Goal: Communication & Community: Answer question/provide support

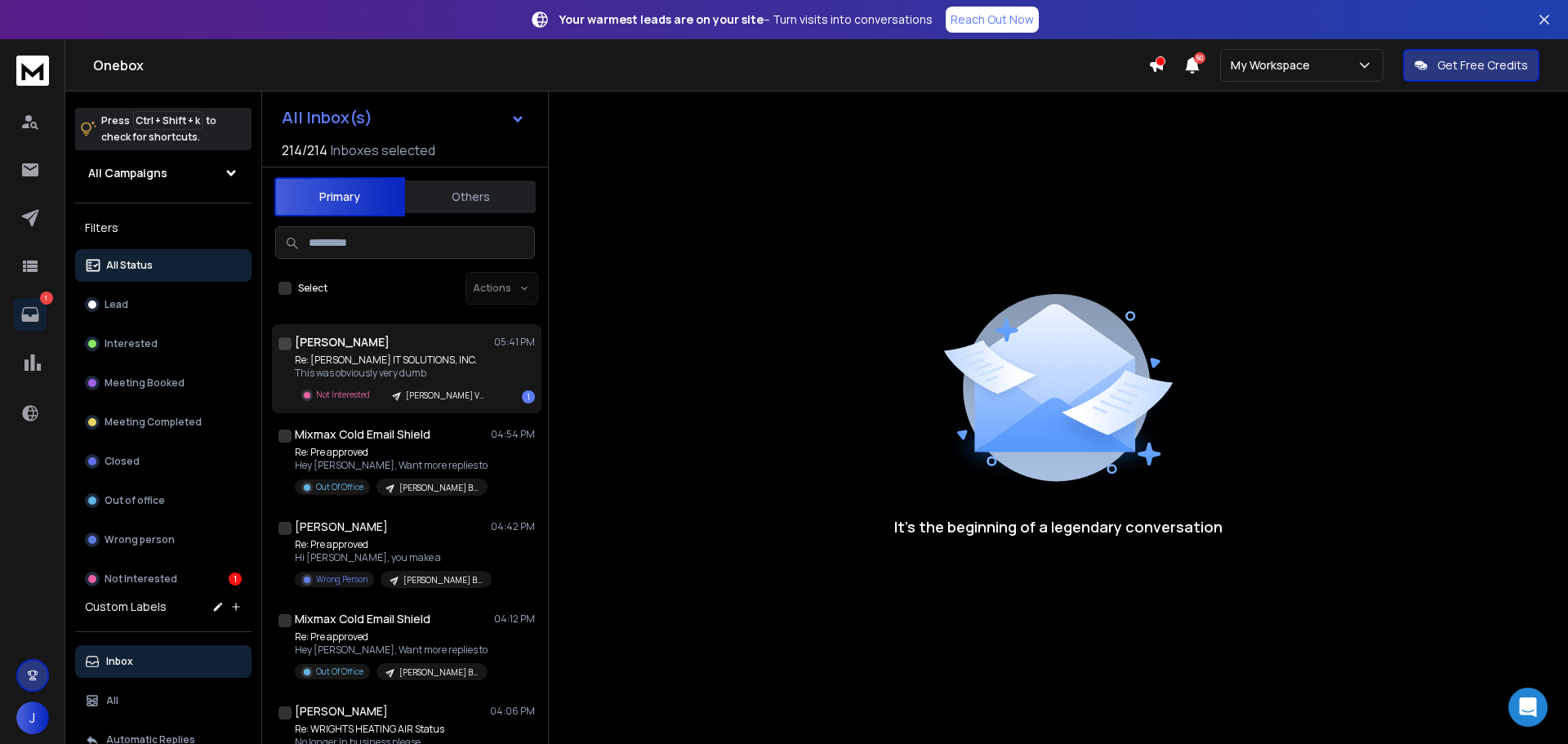
click at [475, 342] on div "[PERSON_NAME] 05:41 PM" at bounding box center [415, 342] width 241 height 16
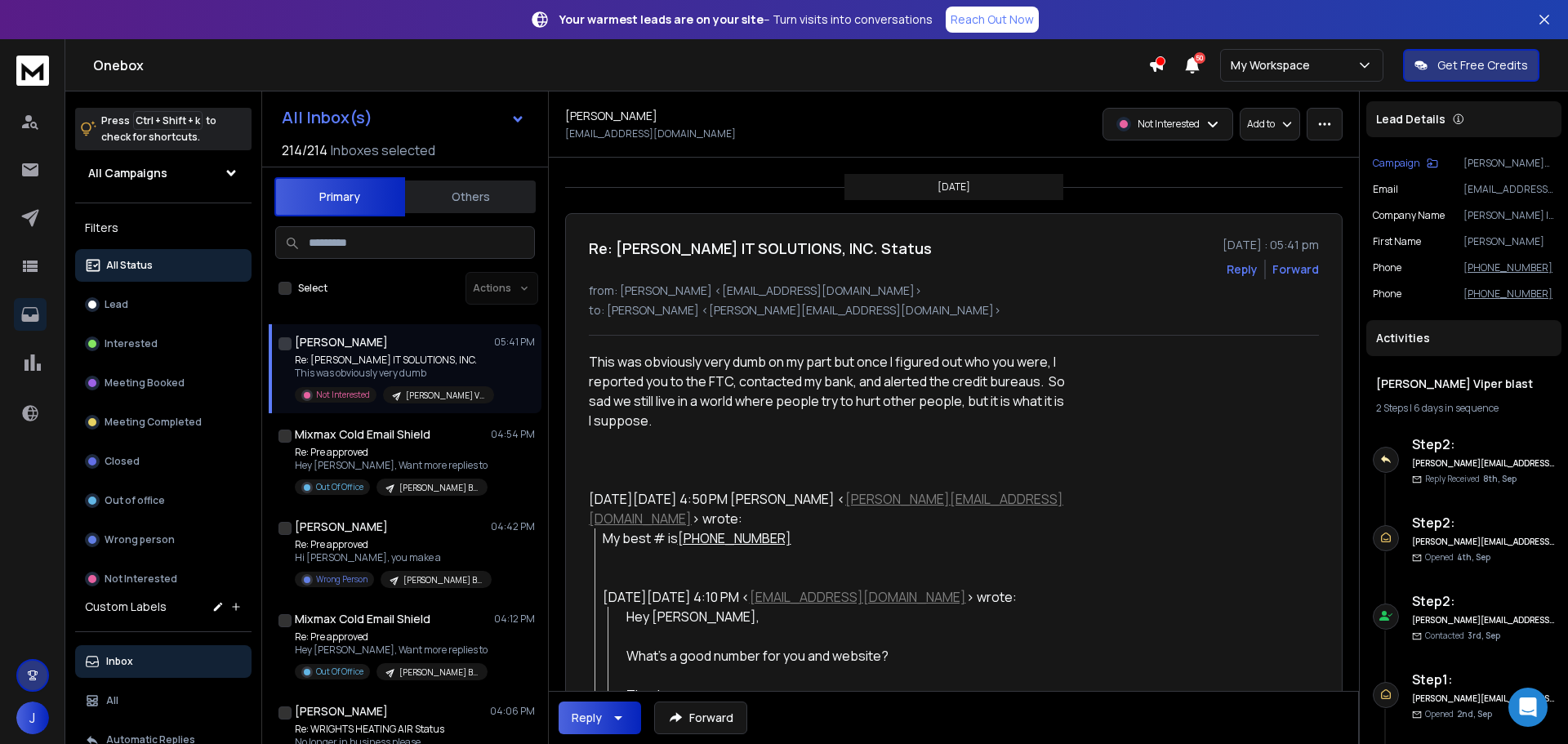
click at [688, 376] on div "This was obviously very dumb on my part but once I figured out who you were, I …" at bounding box center [827, 411] width 477 height 117
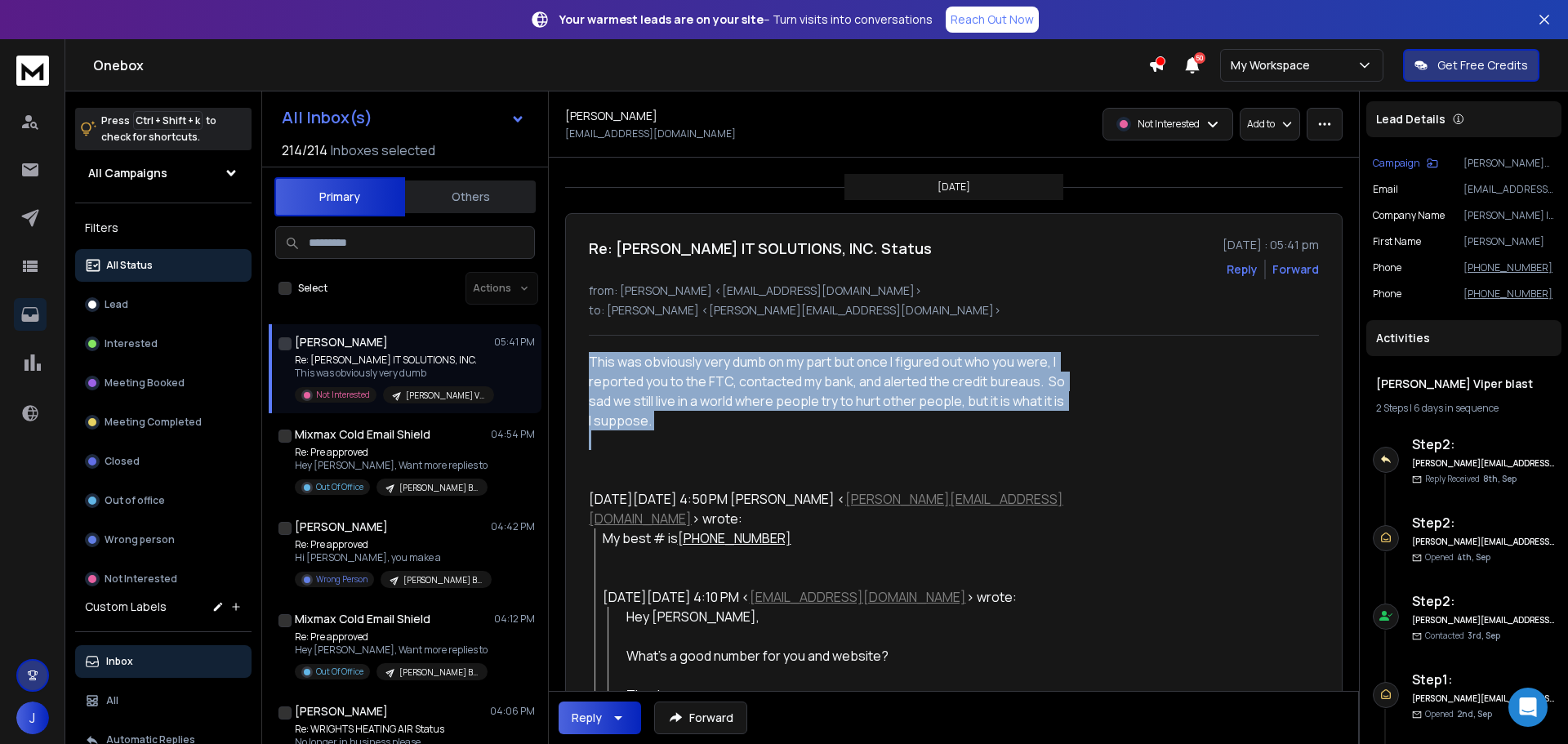
click at [688, 376] on div "This was obviously very dumb on my part but once I figured out who you were, I …" at bounding box center [827, 411] width 477 height 117
click at [772, 379] on div "This was obviously very dumb on my part but once I figured out who you were, I …" at bounding box center [827, 411] width 477 height 117
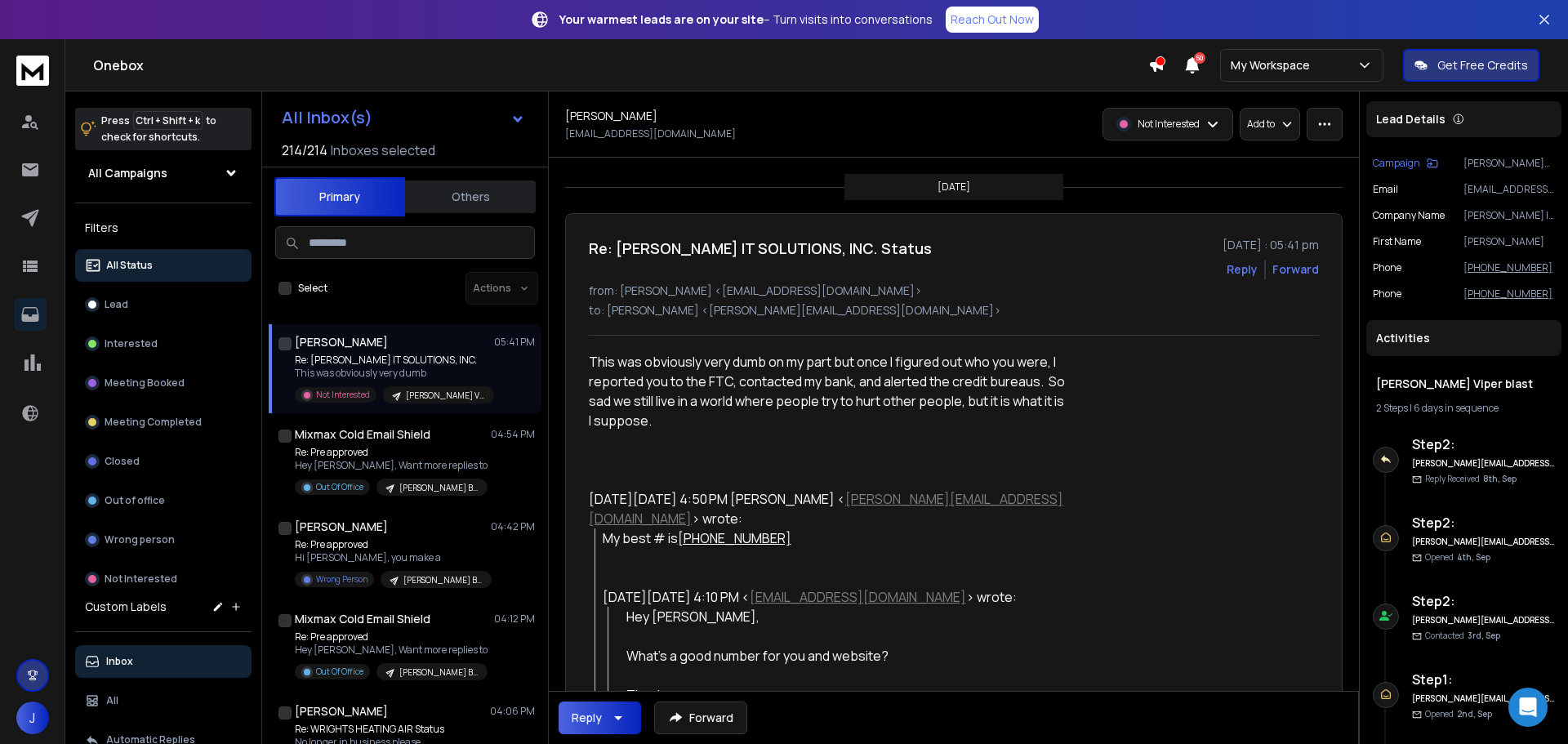
click at [757, 385] on div "This was obviously very dumb on my part but once I figured out who you were, I …" at bounding box center [827, 411] width 477 height 117
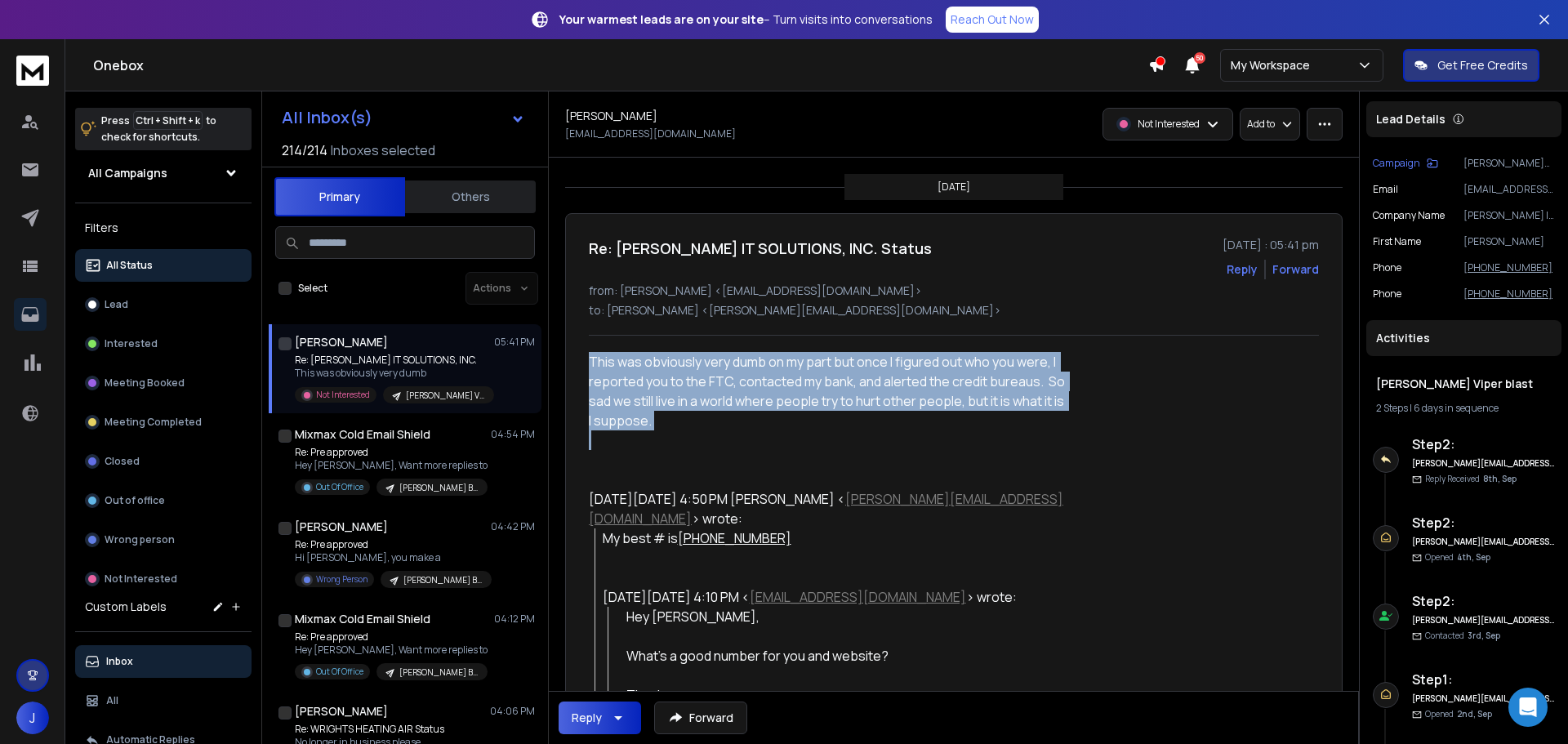
click at [757, 385] on div "This was obviously very dumb on my part but once I figured out who you were, I …" at bounding box center [827, 411] width 477 height 117
click at [790, 383] on div "This was obviously very dumb on my part but once I figured out who you were, I …" at bounding box center [827, 411] width 477 height 117
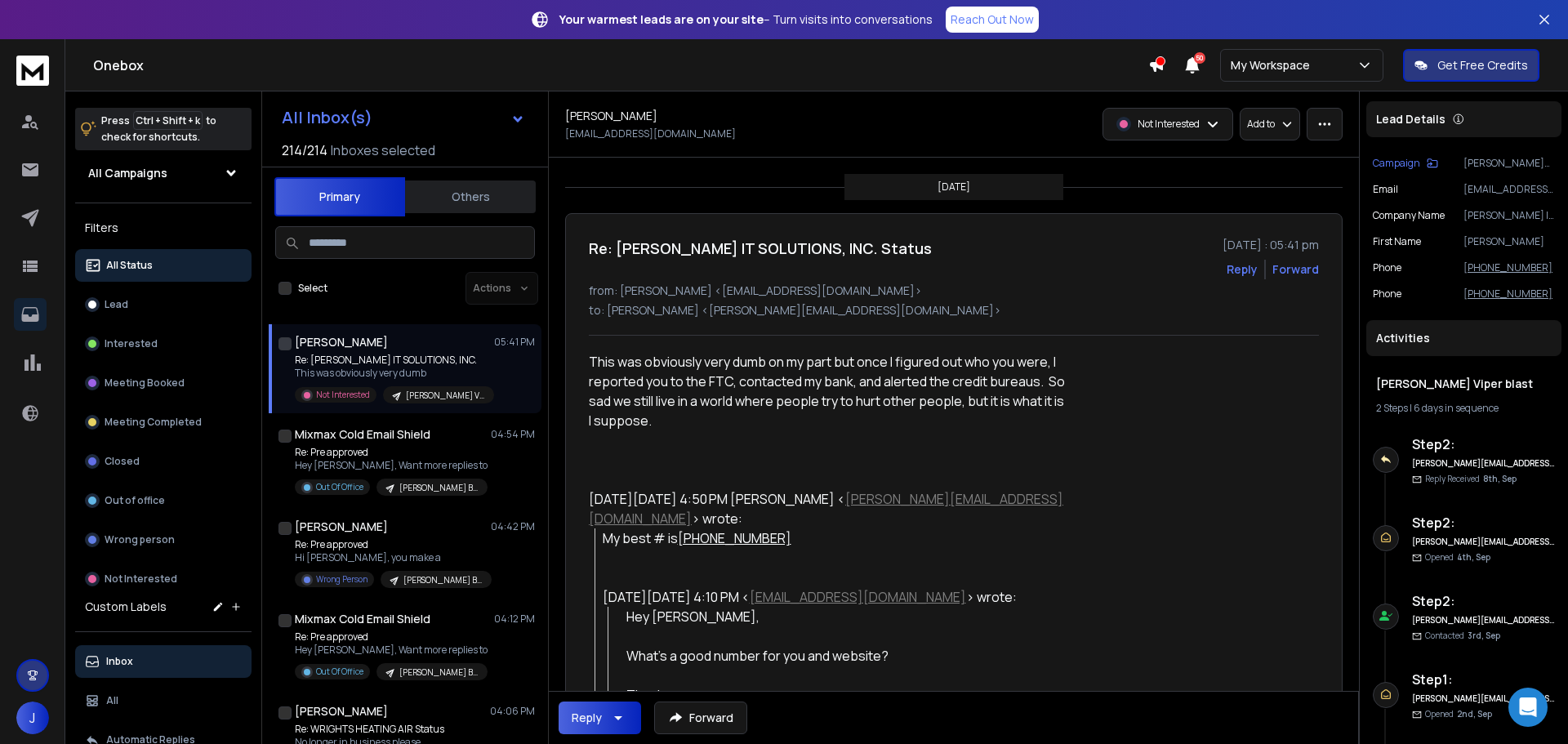
click at [1226, 269] on button "Reply" at bounding box center [1242, 269] width 31 height 16
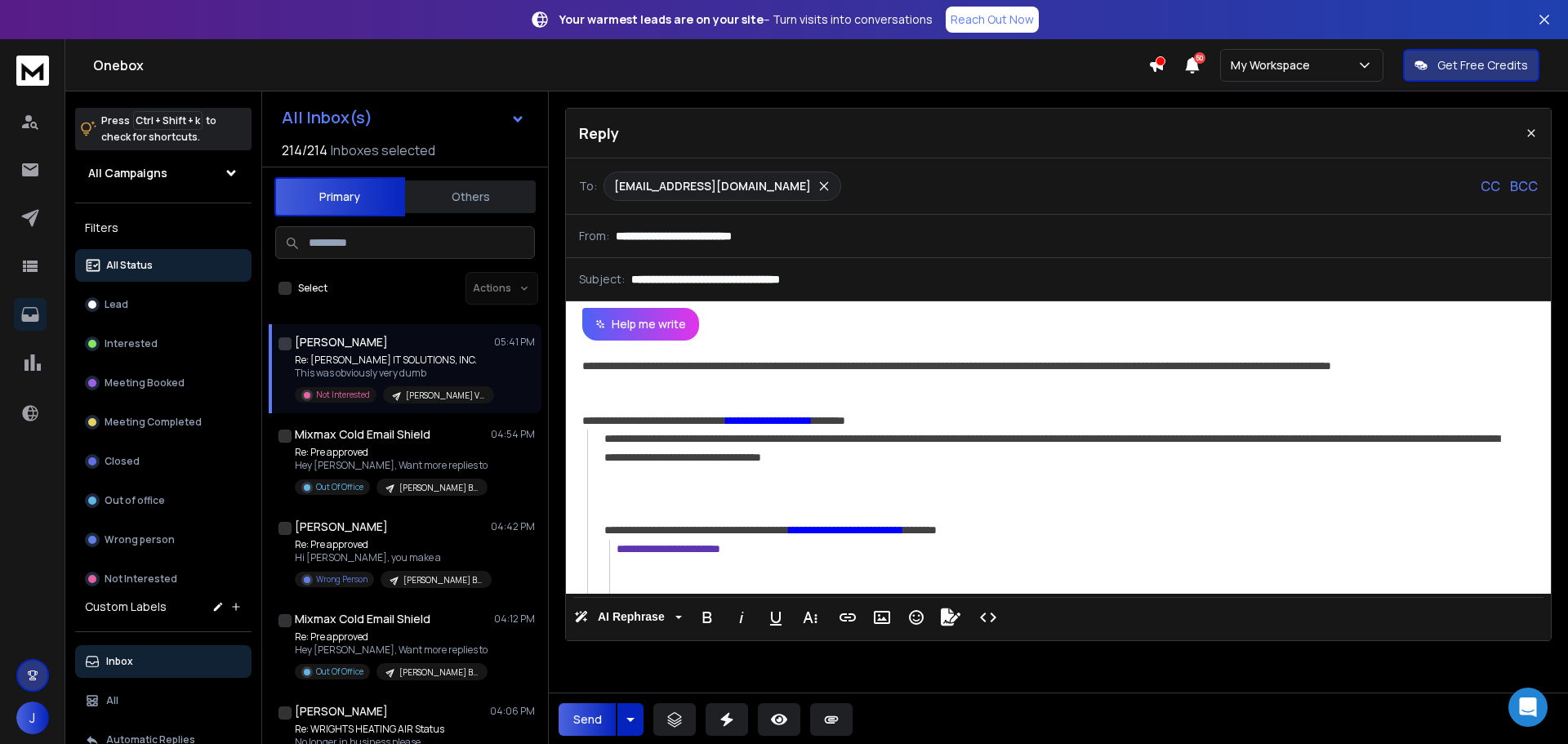
click at [584, 723] on button "Send" at bounding box center [588, 720] width 57 height 33
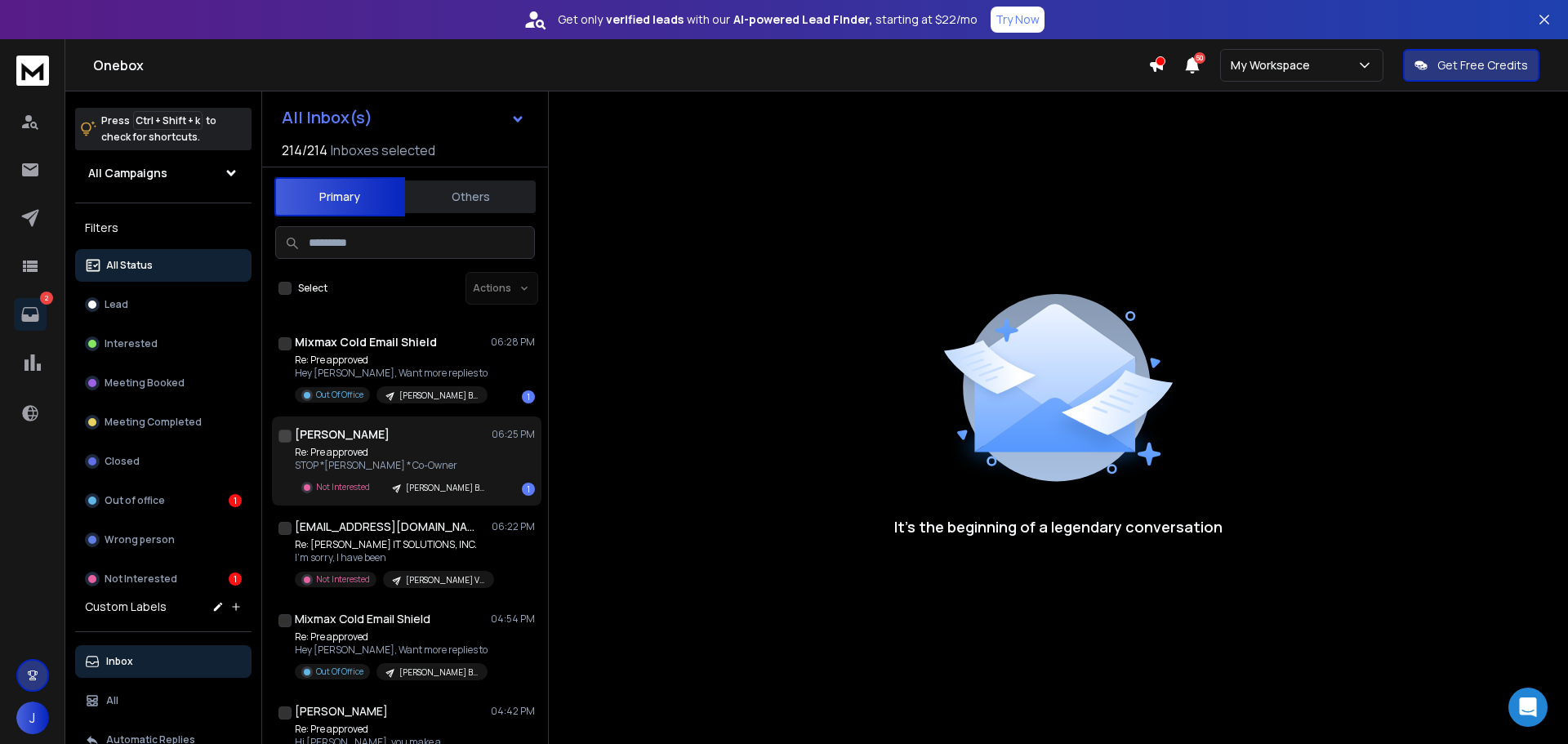
click at [479, 455] on p "Re: Pre approved" at bounding box center [392, 452] width 196 height 13
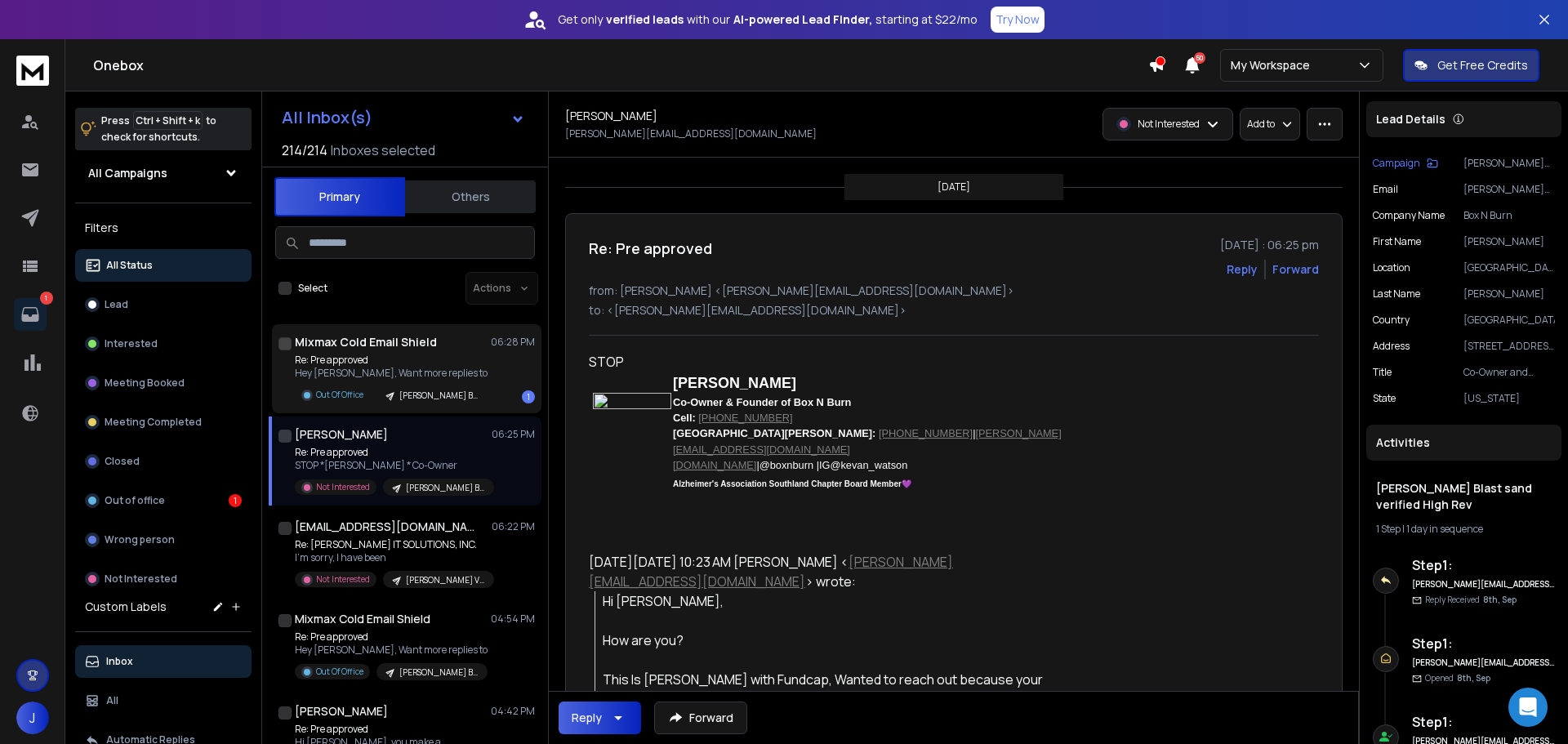
click at [463, 336] on div "Mixmax Cold Email Shield 06:28 PM" at bounding box center [415, 342] width 241 height 16
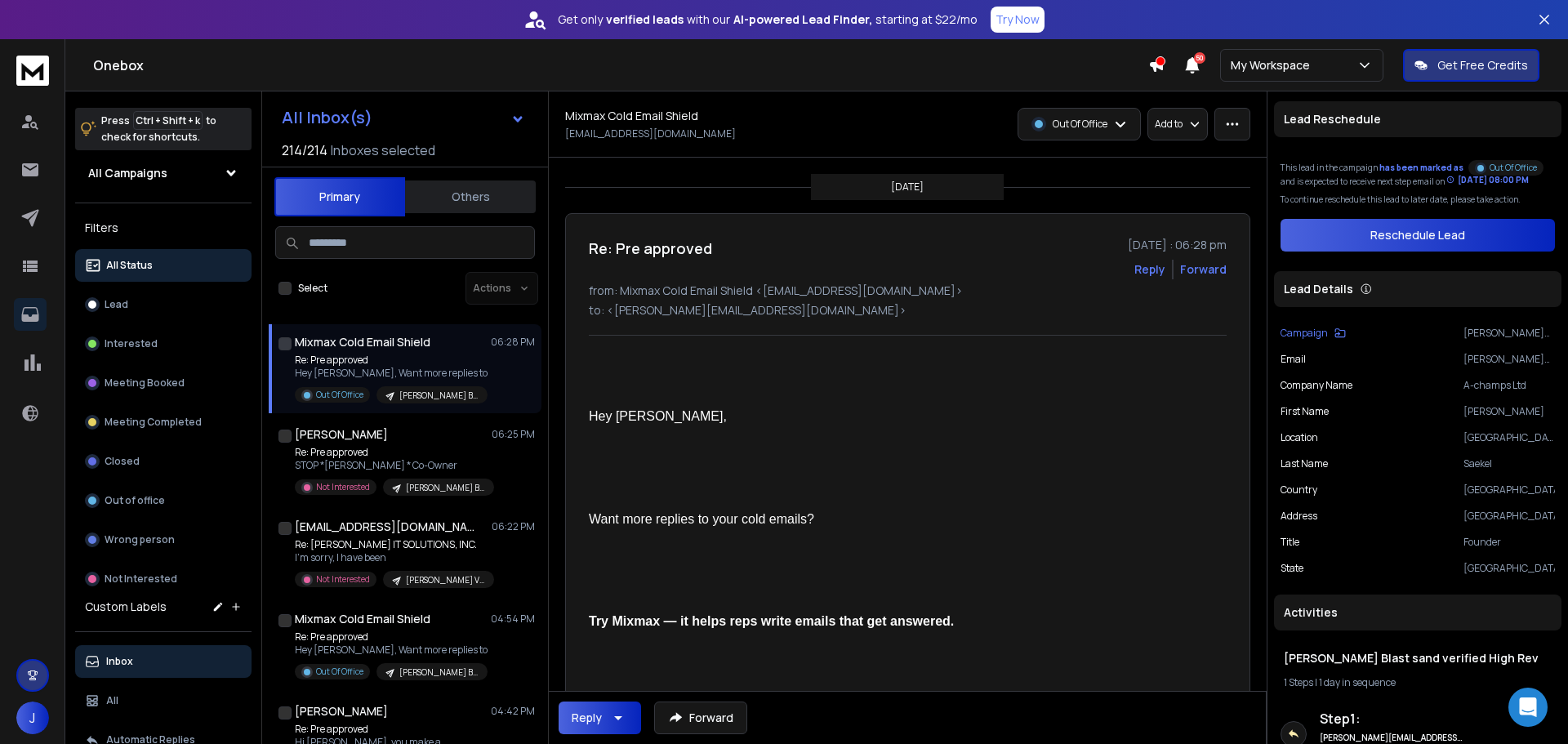
click at [1226, 118] on icon "button" at bounding box center [1232, 124] width 15 height 15
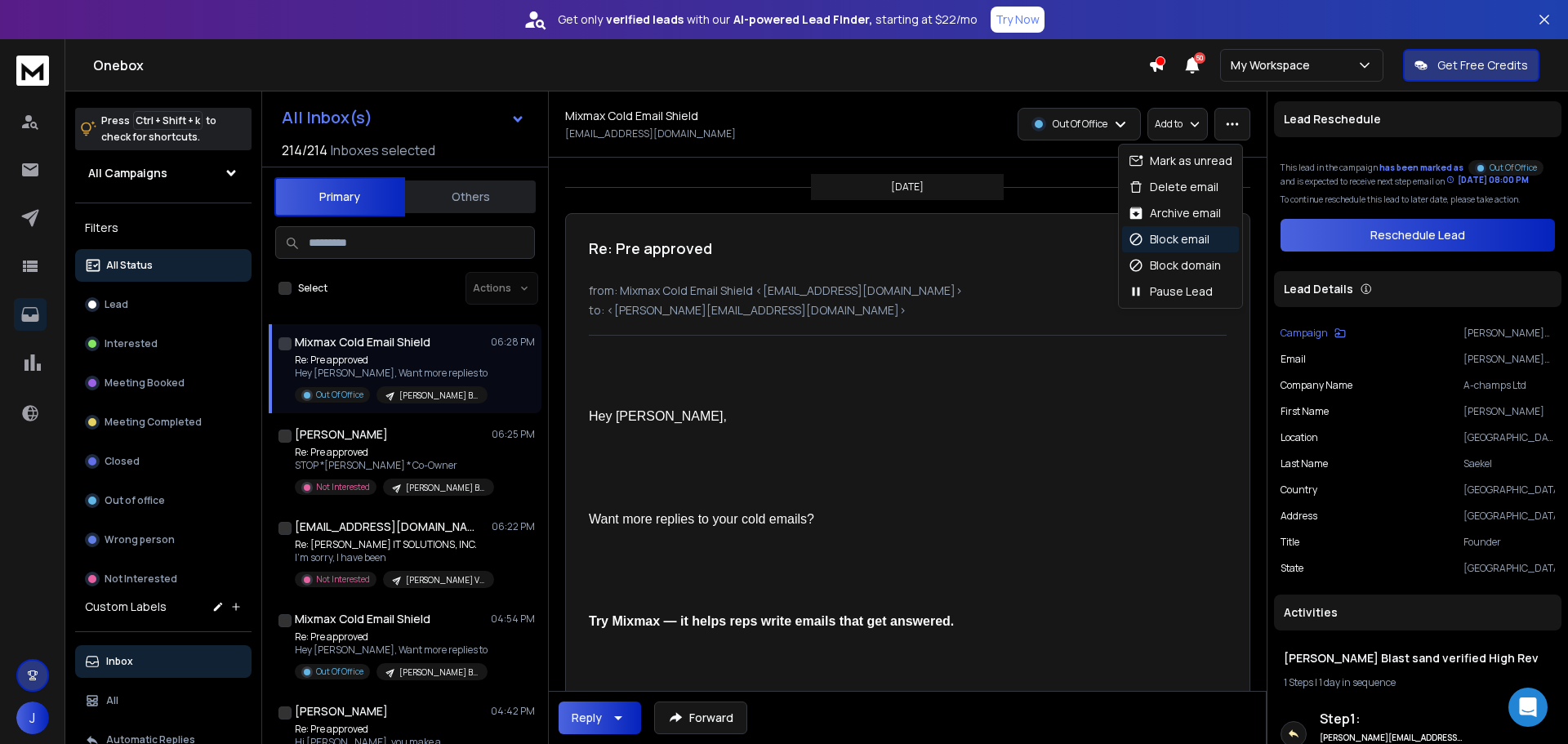
click at [1190, 237] on div "Block email" at bounding box center [1169, 240] width 80 height 16
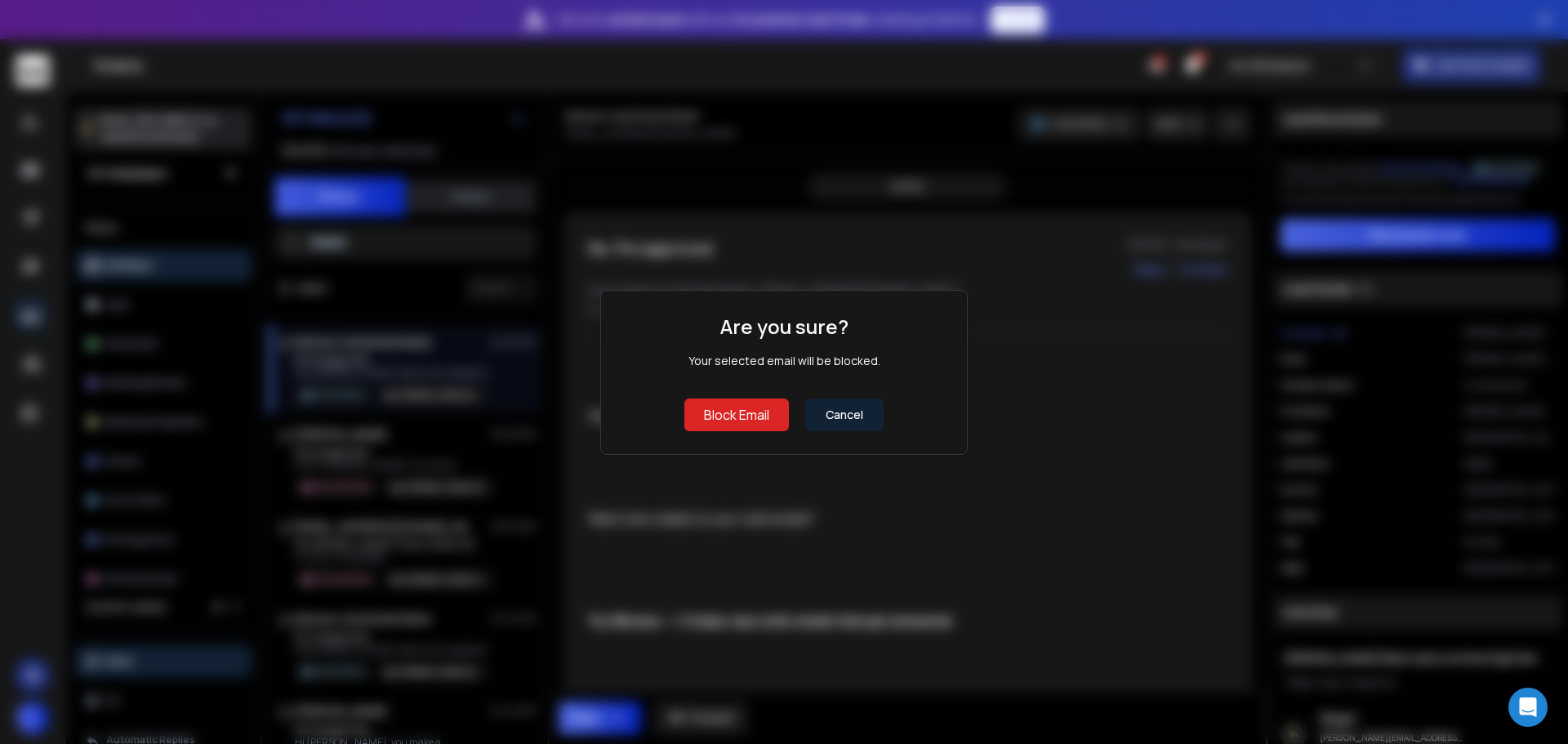
click at [838, 407] on button "Cancel" at bounding box center [845, 416] width 79 height 33
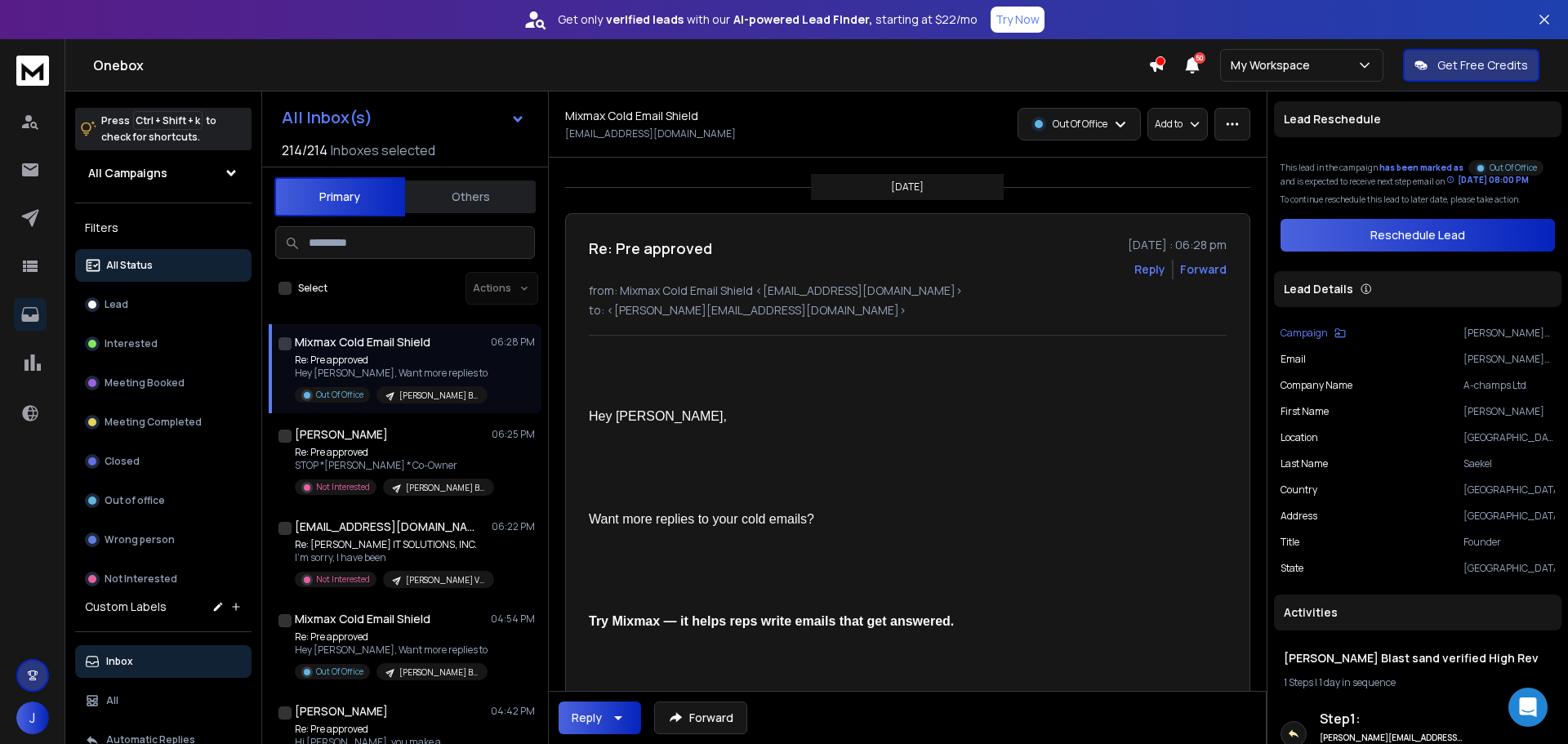
click at [1214, 129] on button "button" at bounding box center [1232, 124] width 36 height 33
click at [1176, 211] on div "Archive email" at bounding box center [1175, 214] width 92 height 16
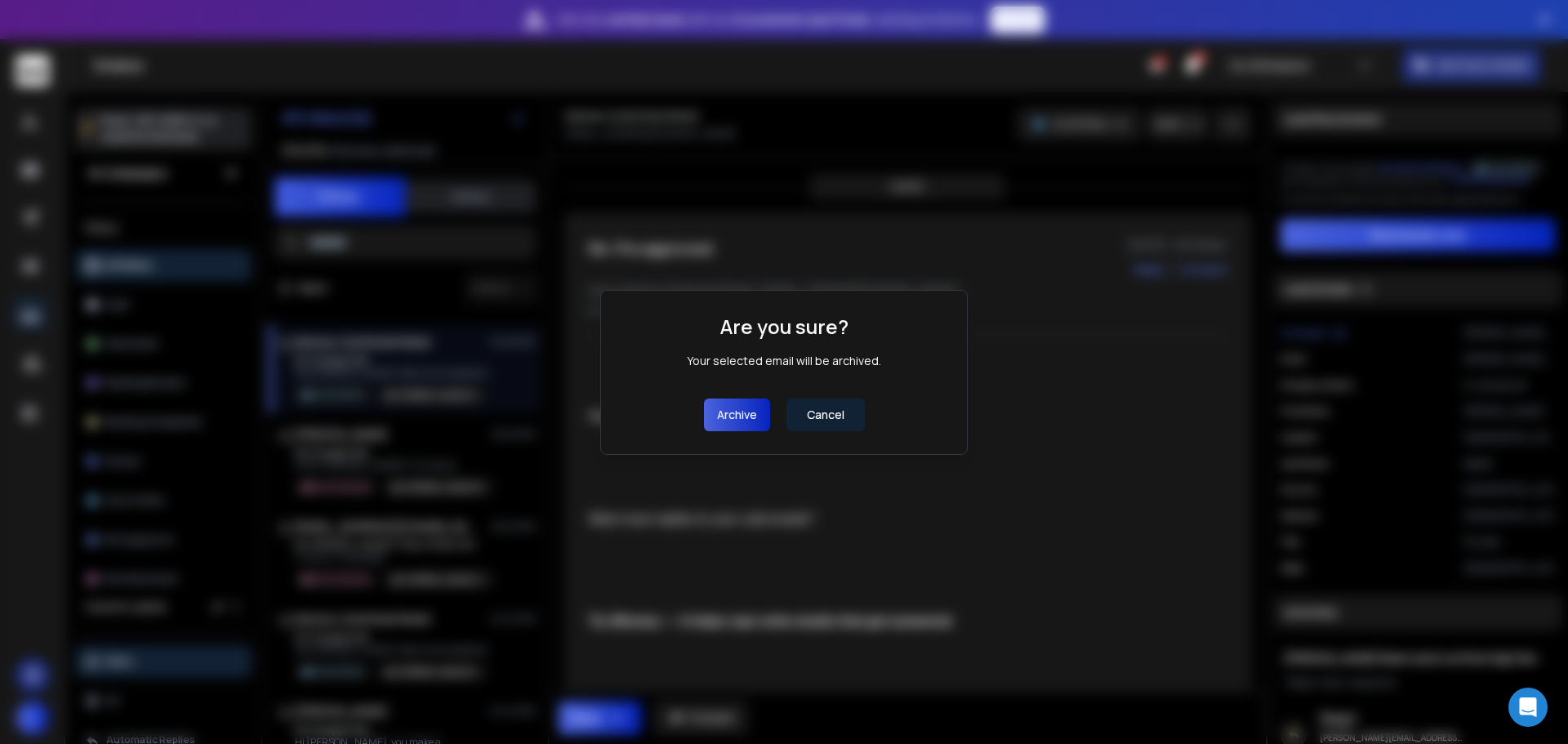
click at [743, 412] on p "archive" at bounding box center [737, 415] width 40 height 16
